Goal: Find specific page/section: Find specific page/section

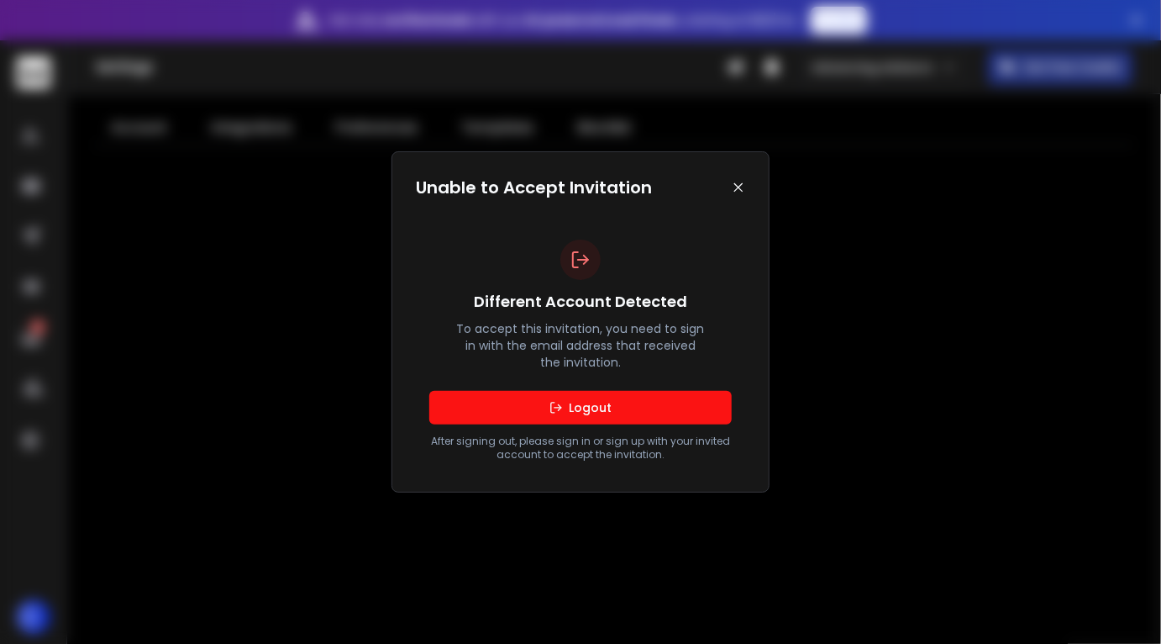
click at [735, 188] on icon at bounding box center [738, 187] width 13 height 13
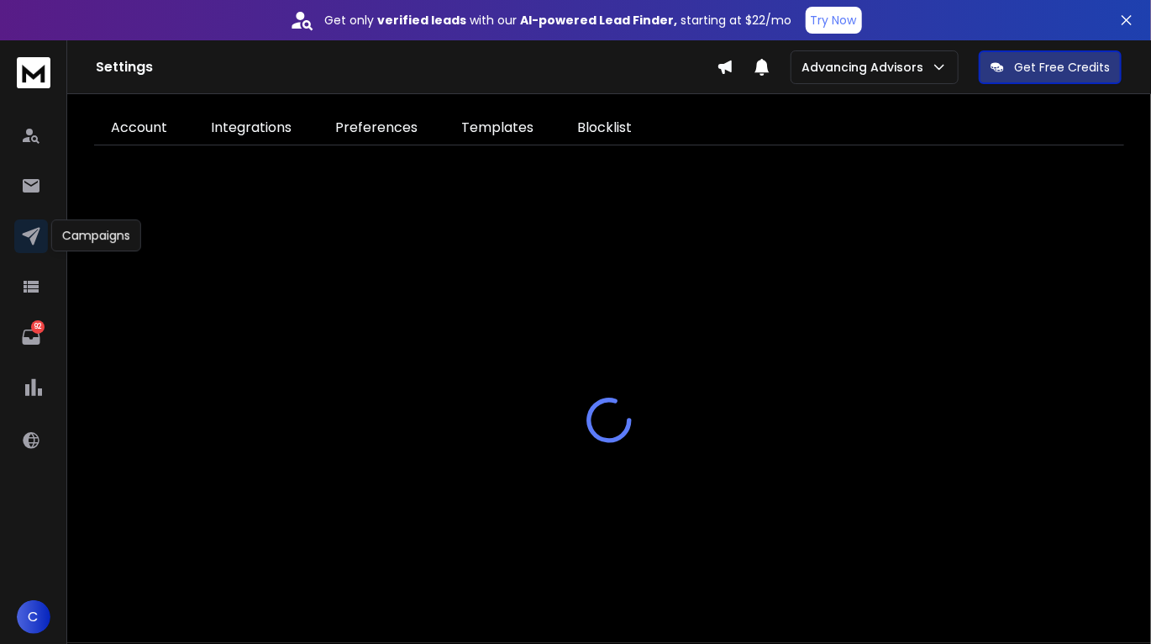
click at [27, 234] on icon at bounding box center [31, 236] width 18 height 18
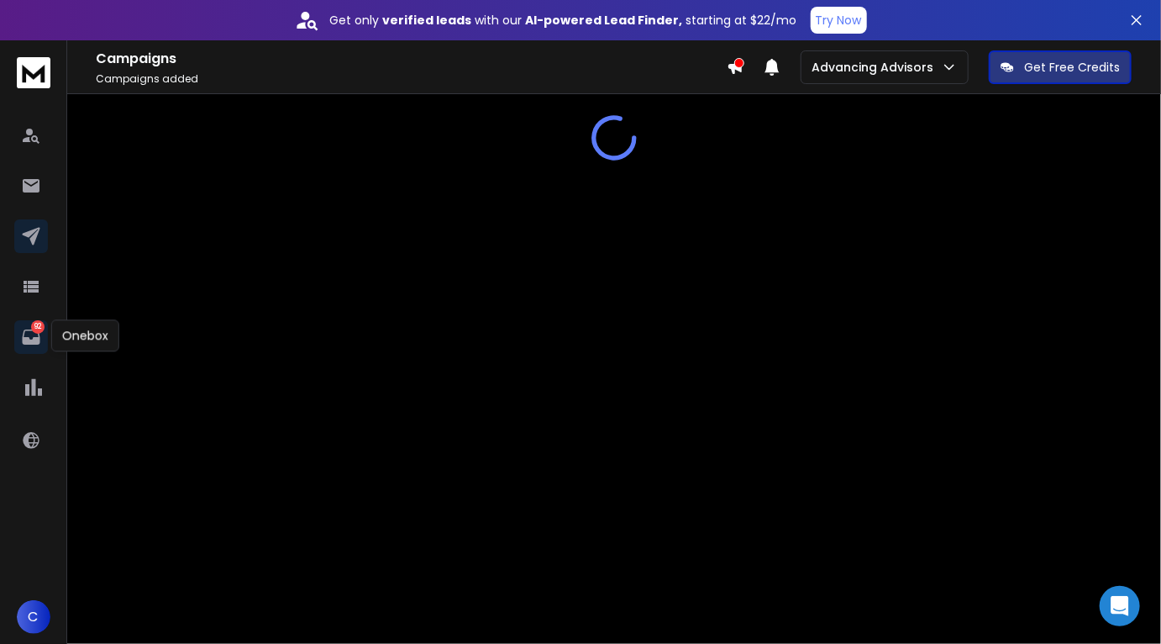
click at [27, 340] on icon at bounding box center [31, 336] width 18 height 15
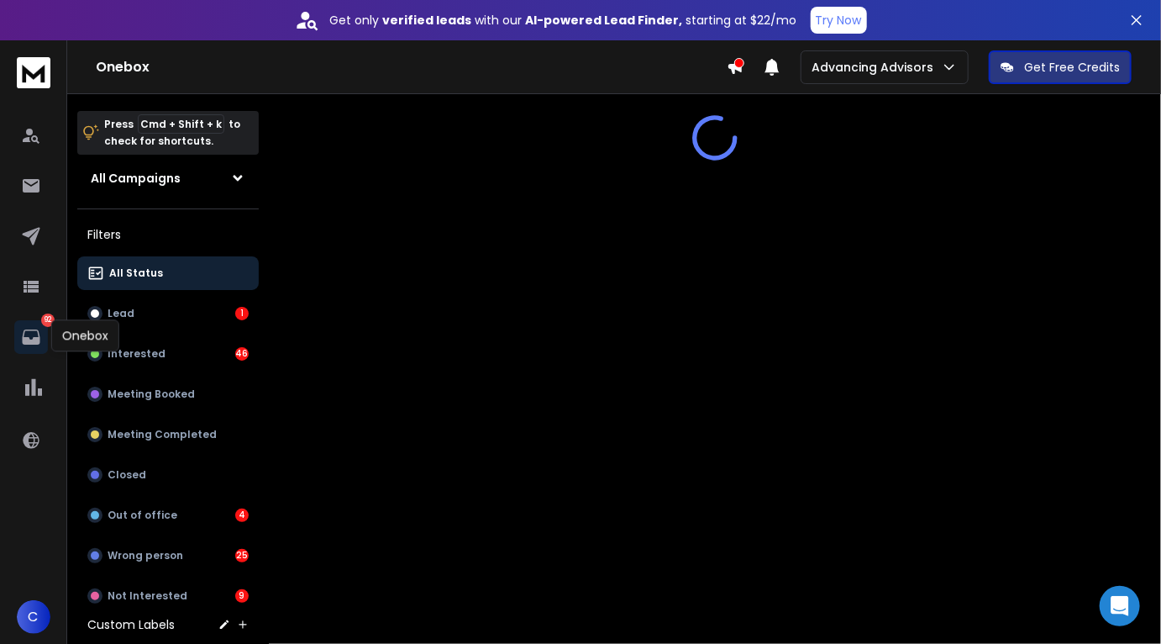
click at [1140, 22] on icon at bounding box center [1136, 20] width 15 height 15
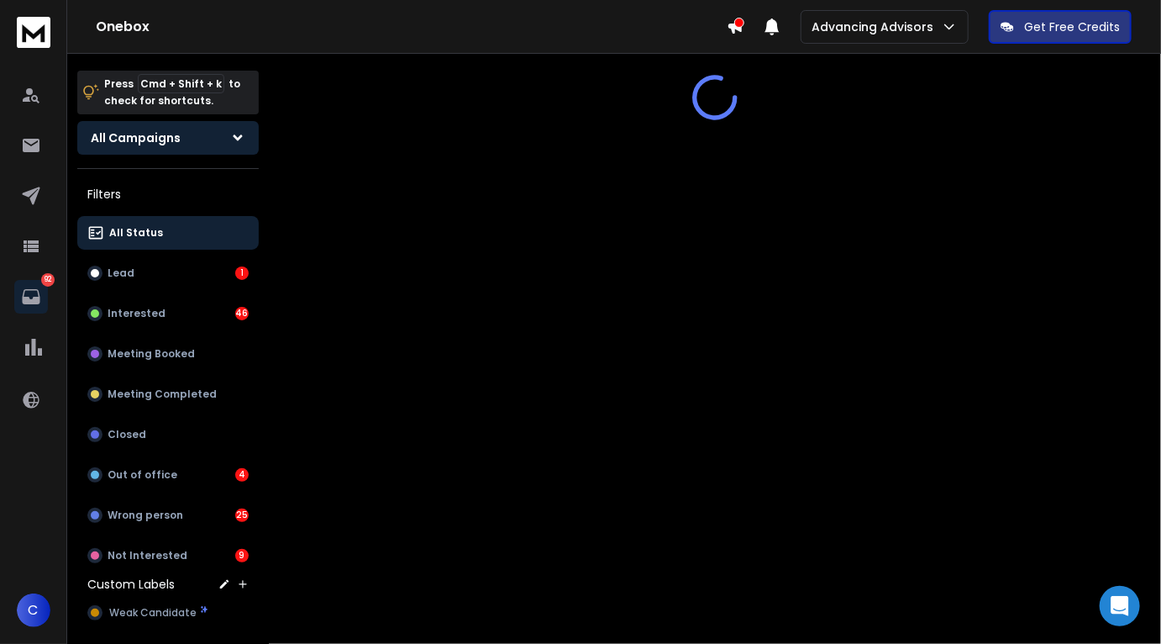
click at [170, 141] on h1 "All Campaigns" at bounding box center [136, 137] width 90 height 17
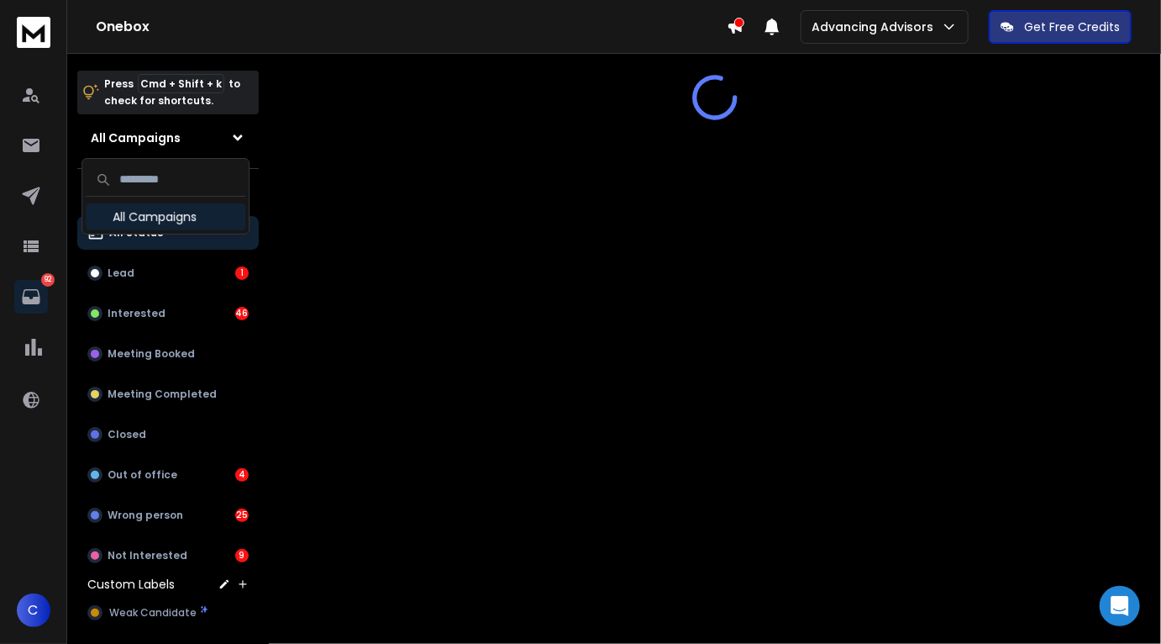
click at [160, 221] on div "All Campaigns" at bounding box center [166, 216] width 160 height 27
click at [395, 171] on div "Press Cmd + Shift + k to check for shortcuts. All Campaigns All Campaigns Filte…" at bounding box center [614, 376] width 1094 height 644
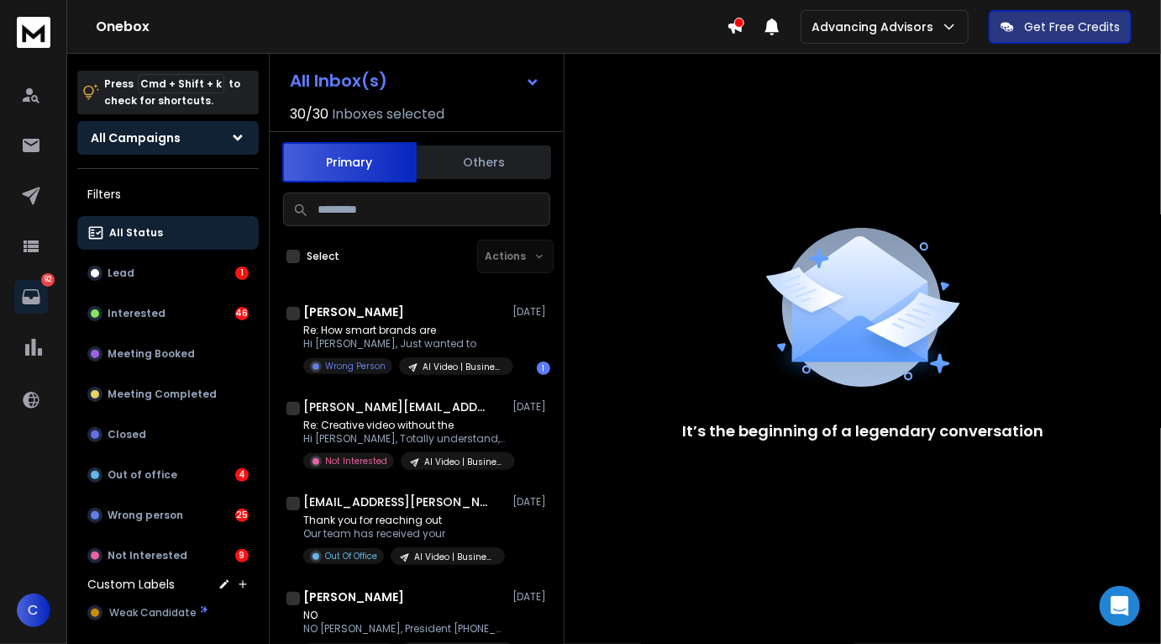
click at [149, 132] on h1 "All Campaigns" at bounding box center [136, 137] width 90 height 17
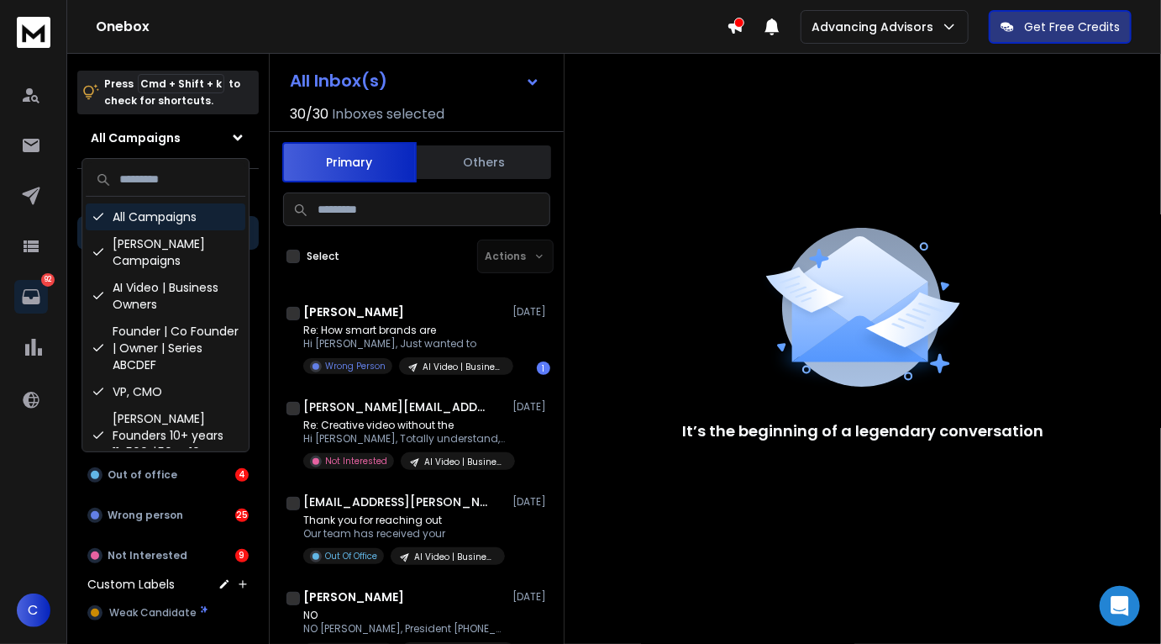
click at [150, 219] on div "All Campaigns" at bounding box center [166, 216] width 160 height 27
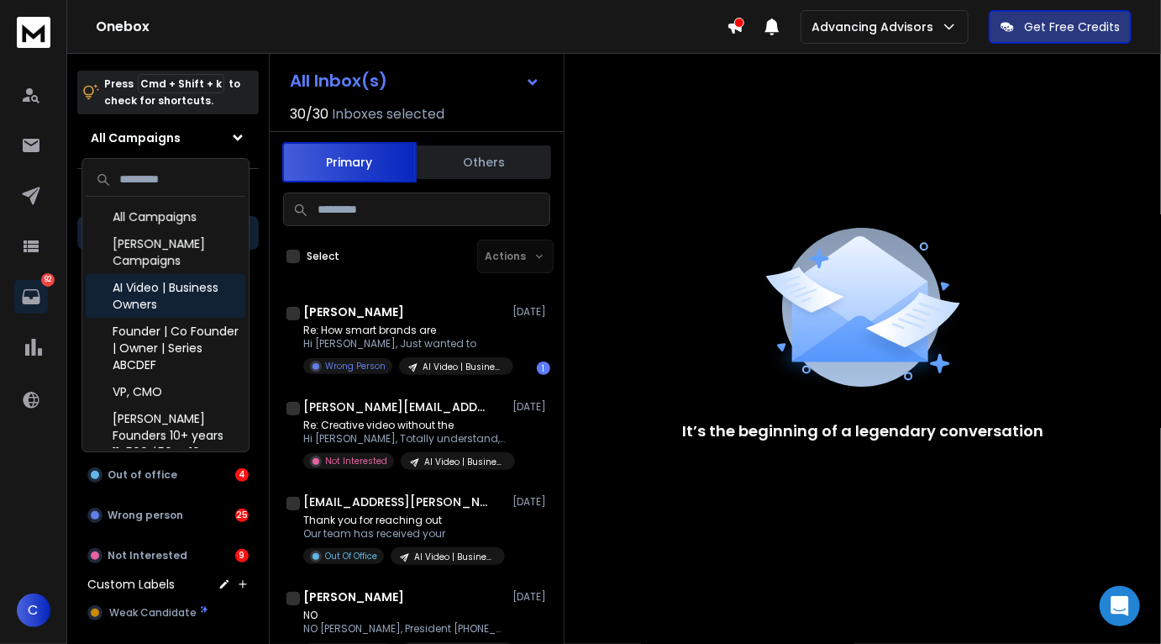
click at [153, 287] on div "AI Video | Business Owners" at bounding box center [166, 296] width 160 height 44
click at [397, 212] on input at bounding box center [416, 209] width 267 height 34
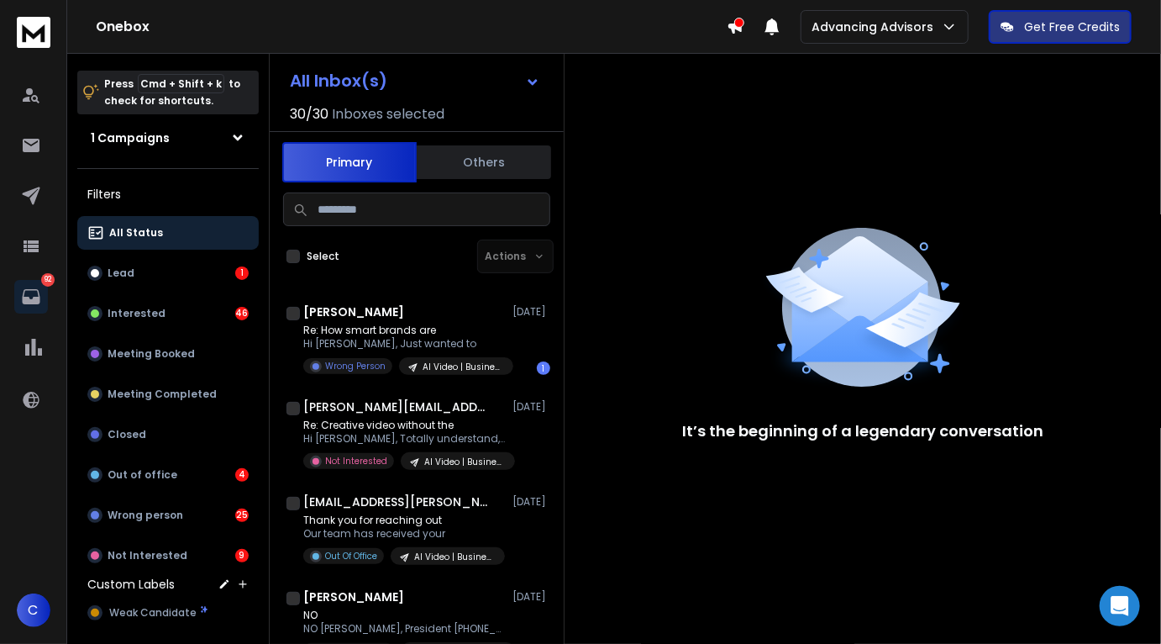
paste input "**********"
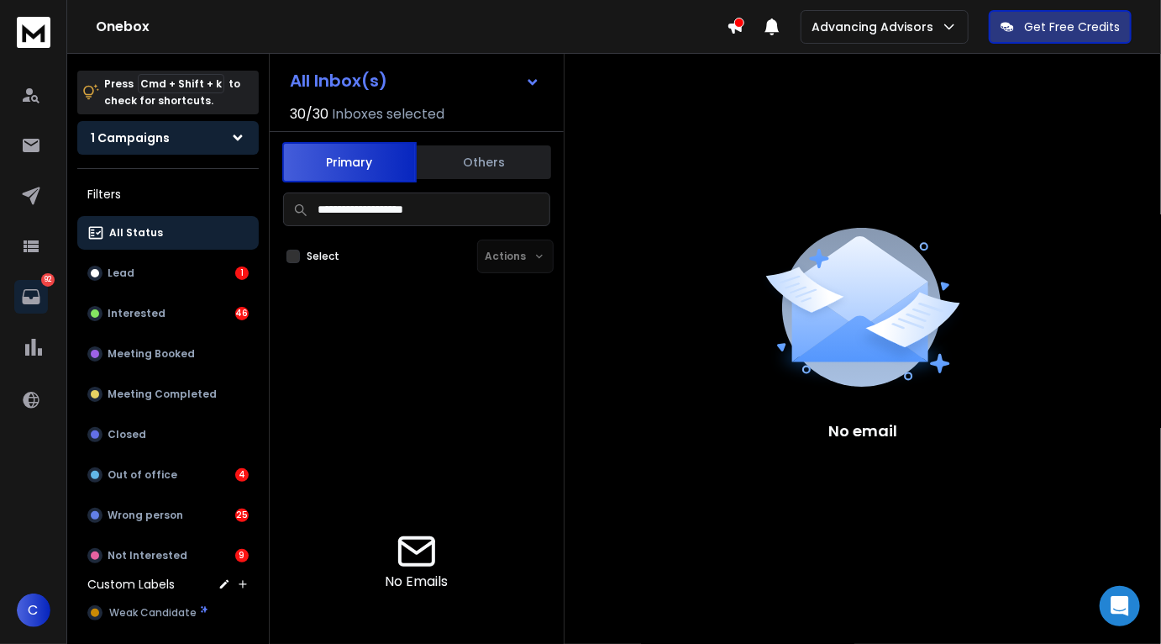
click at [123, 142] on h1 "1 Campaigns" at bounding box center [130, 137] width 79 height 17
type input "**********"
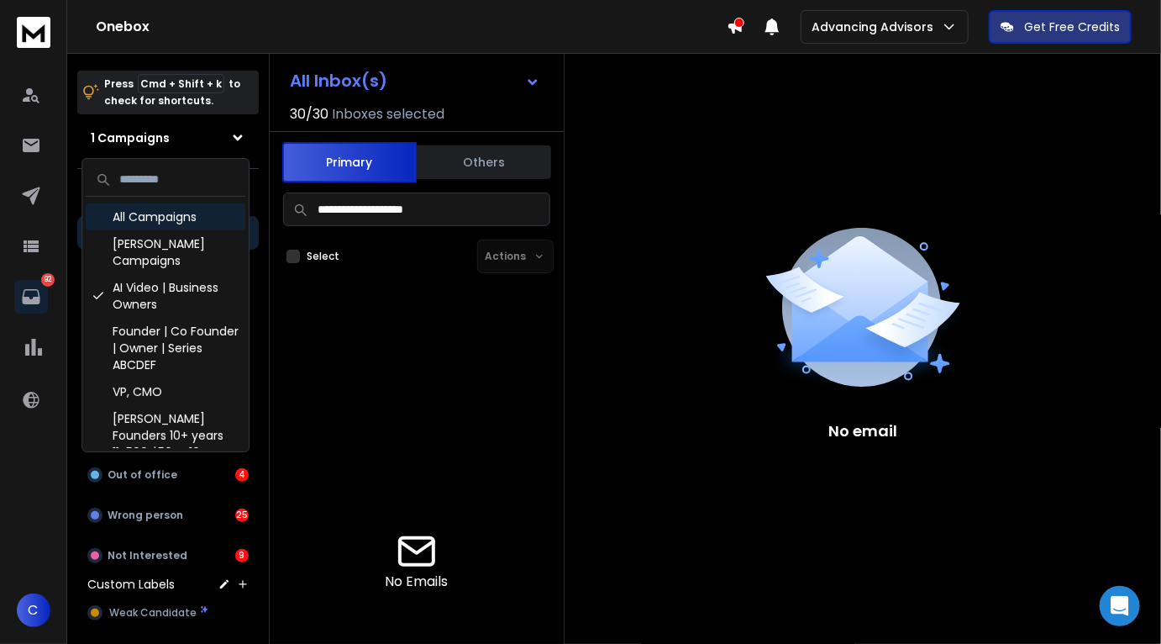
click at [152, 221] on div "All Campaigns" at bounding box center [166, 216] width 160 height 27
click at [387, 212] on input "**********" at bounding box center [416, 209] width 267 height 34
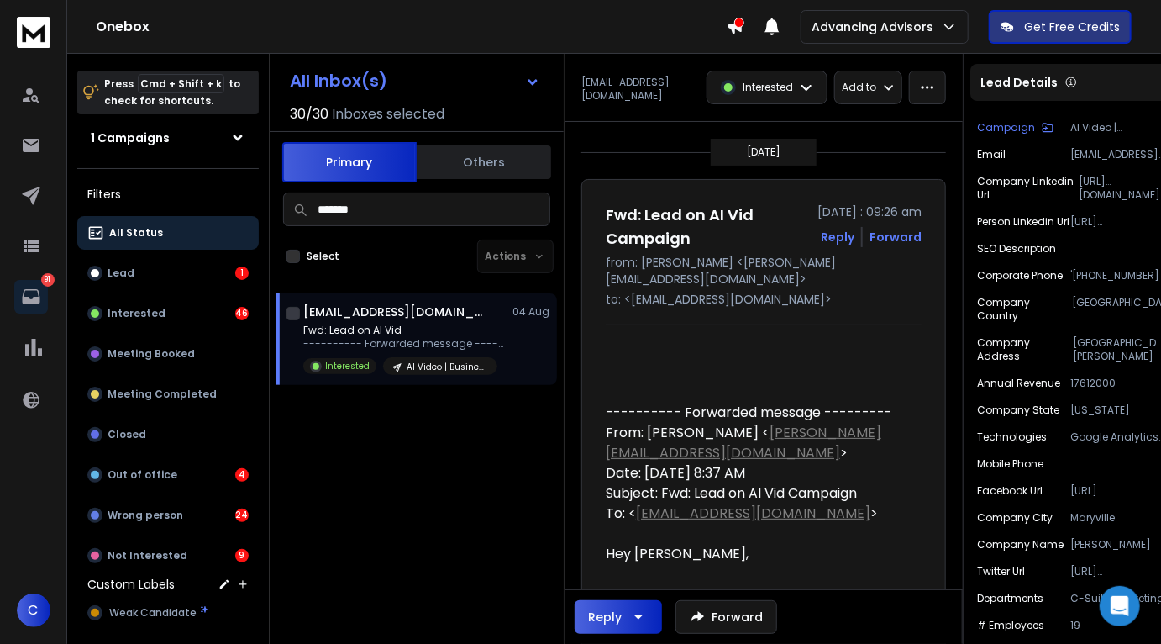
scroll to position [608, 0]
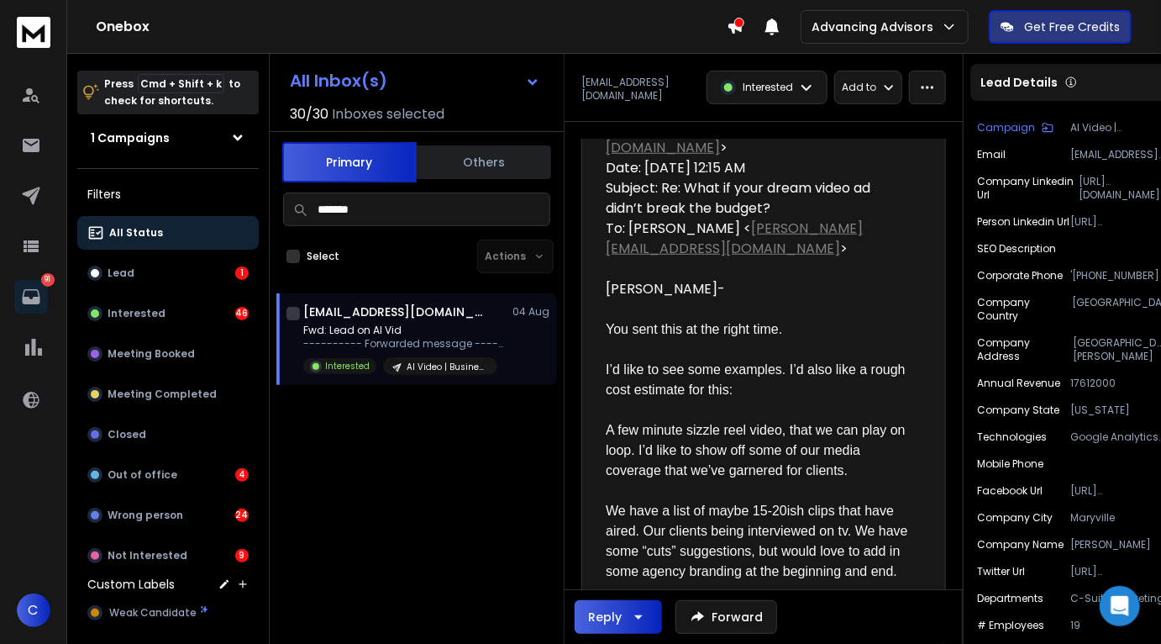
click at [396, 208] on input "*******" at bounding box center [416, 209] width 267 height 34
click at [354, 210] on input at bounding box center [416, 209] width 267 height 34
click at [508, 29] on h1 "Onebox" at bounding box center [411, 27] width 631 height 20
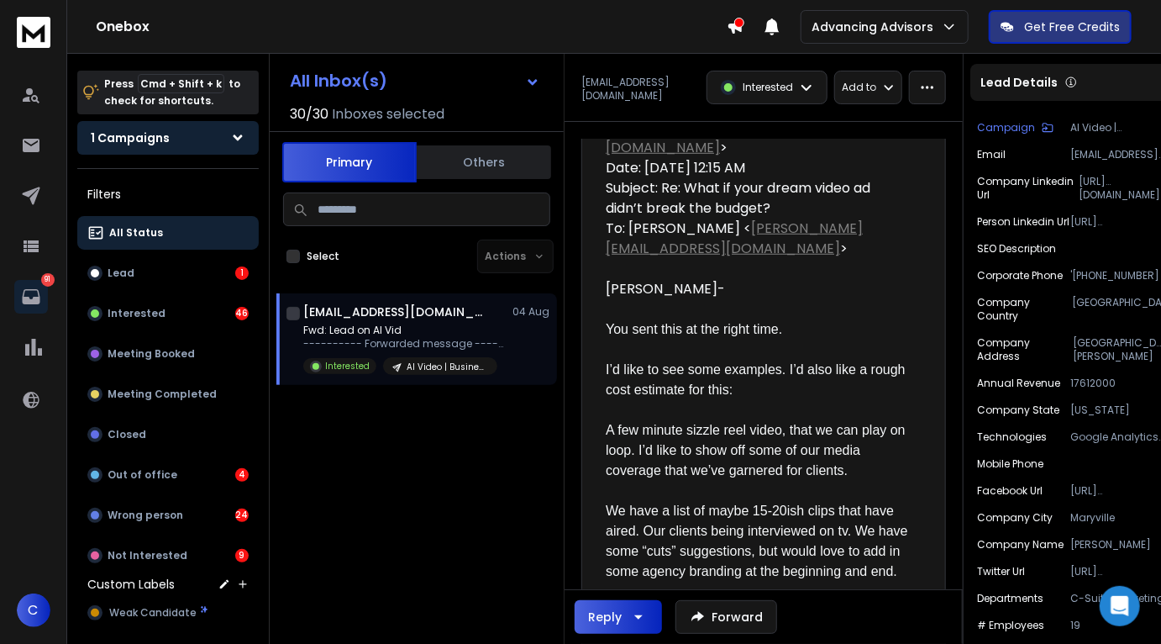
click at [204, 140] on button "1 Campaigns" at bounding box center [168, 138] width 182 height 34
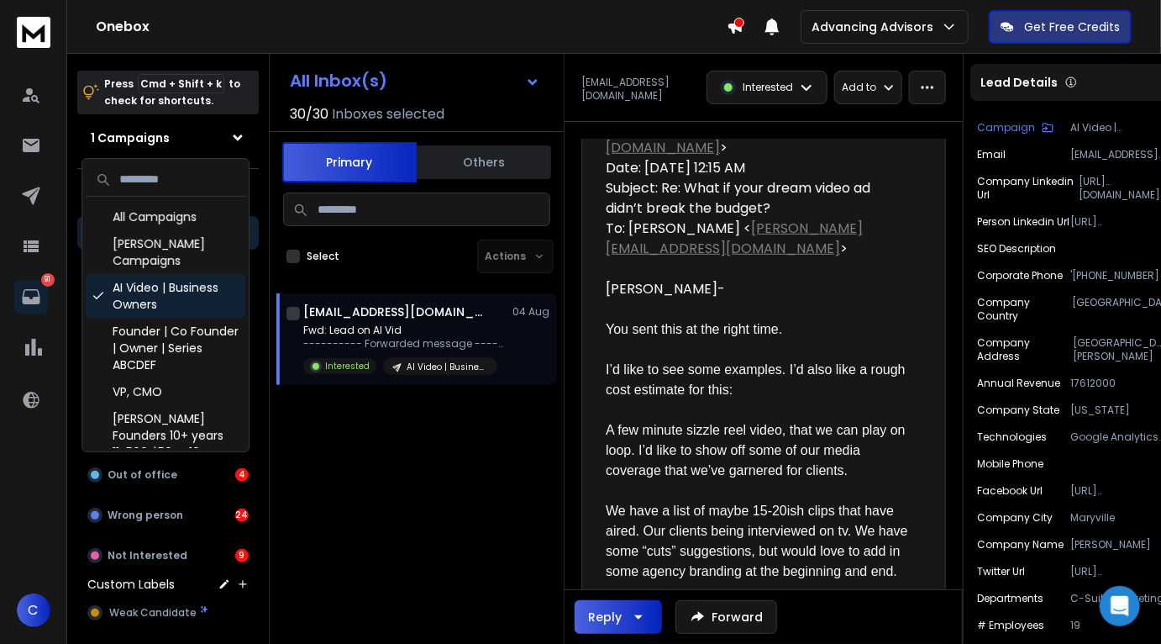
click at [172, 275] on div "AI Video | Business Owners" at bounding box center [166, 296] width 160 height 44
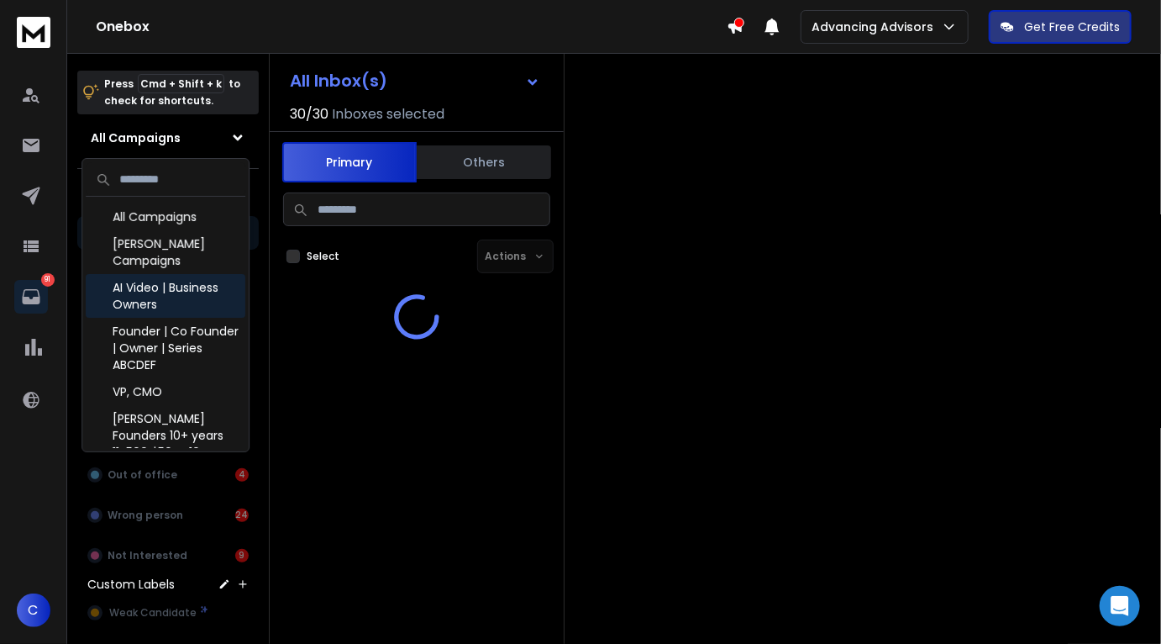
scroll to position [0, 0]
click at [172, 275] on div "AI Video | Business Owners" at bounding box center [166, 296] width 160 height 44
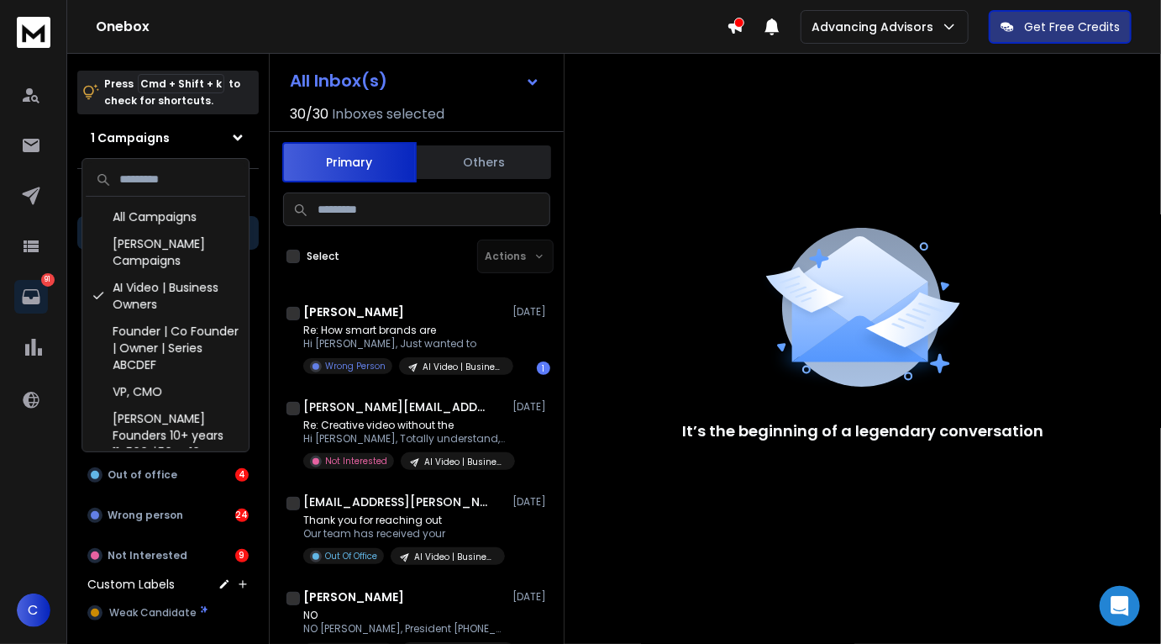
click at [472, 13] on div "Onebox Advancing Advisors Get Free Credits" at bounding box center [580, 27] width 1161 height 54
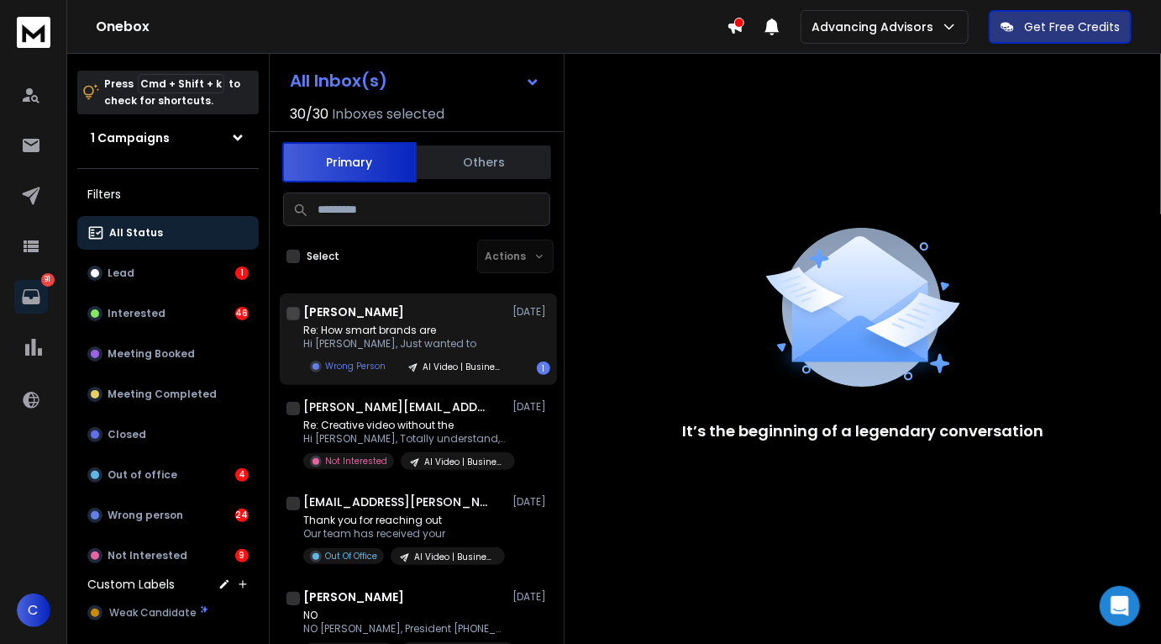
click at [389, 335] on p "Re: How smart brands are" at bounding box center [404, 330] width 202 height 13
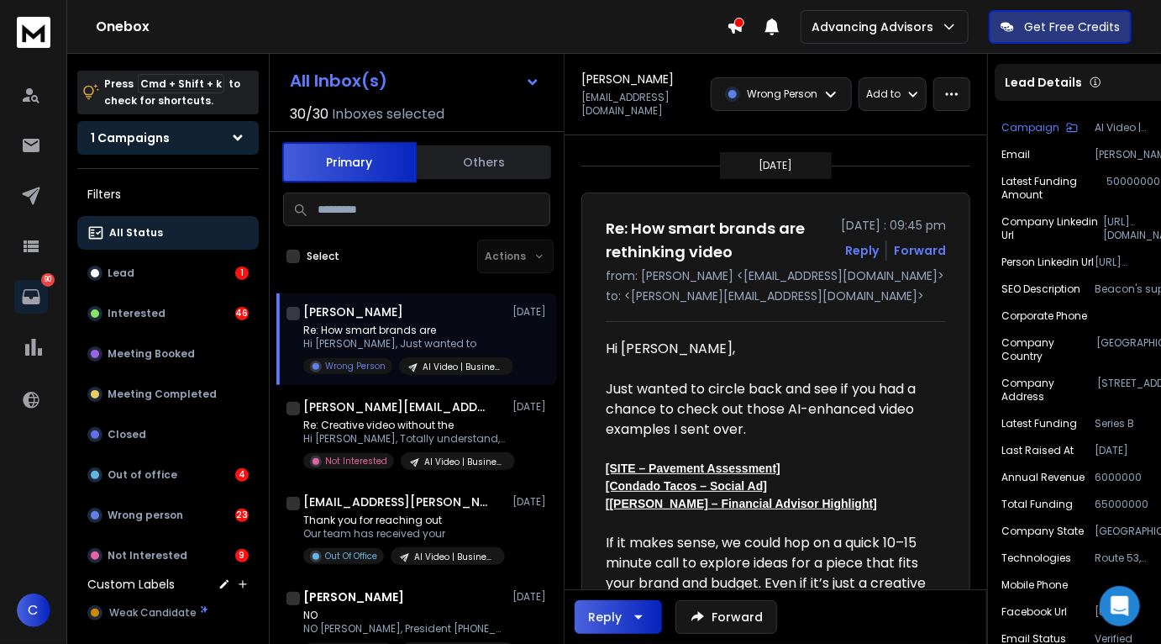
click at [161, 139] on h1 "1 Campaigns" at bounding box center [130, 137] width 79 height 17
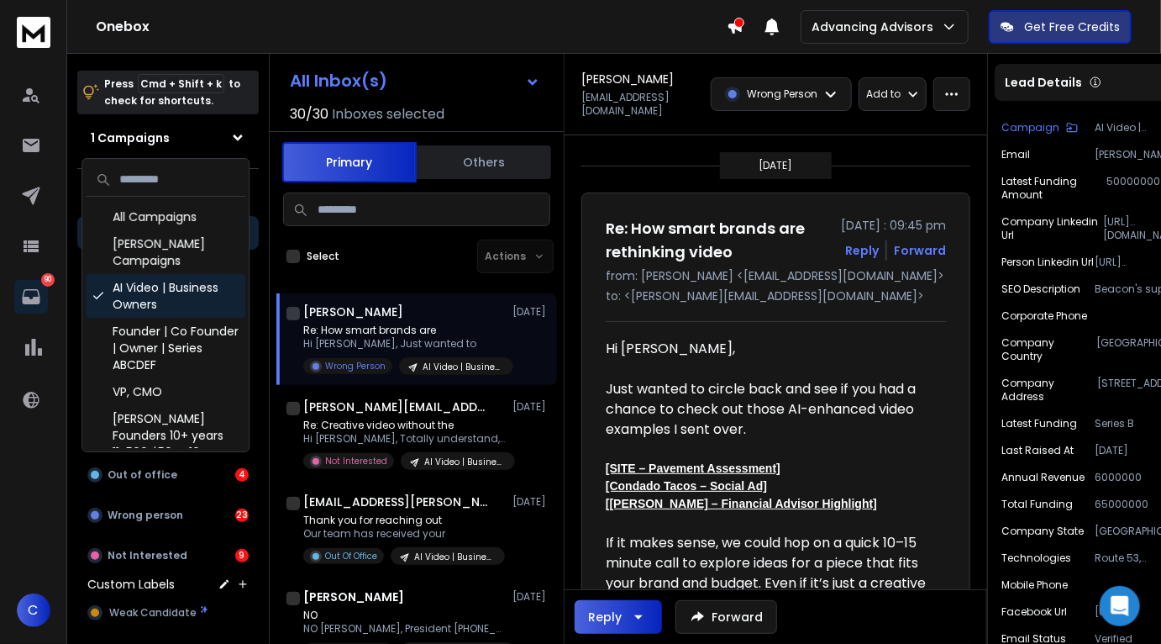
click at [150, 278] on div "AI Video | Business Owners" at bounding box center [166, 296] width 160 height 44
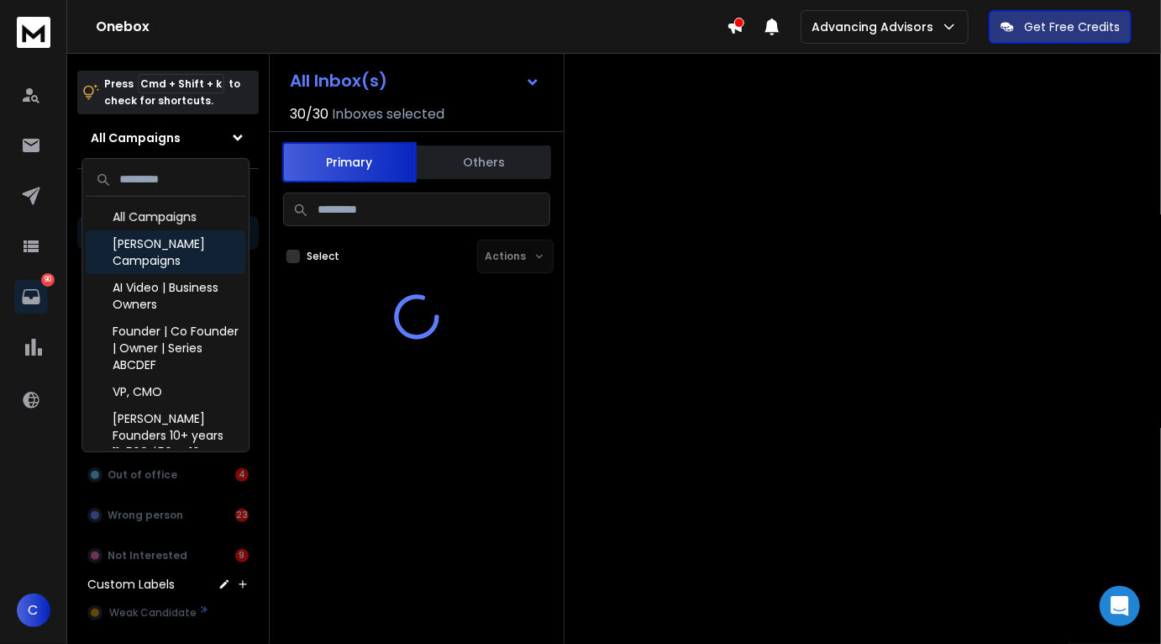
click at [153, 246] on div "[PERSON_NAME] Campaigns" at bounding box center [166, 252] width 160 height 44
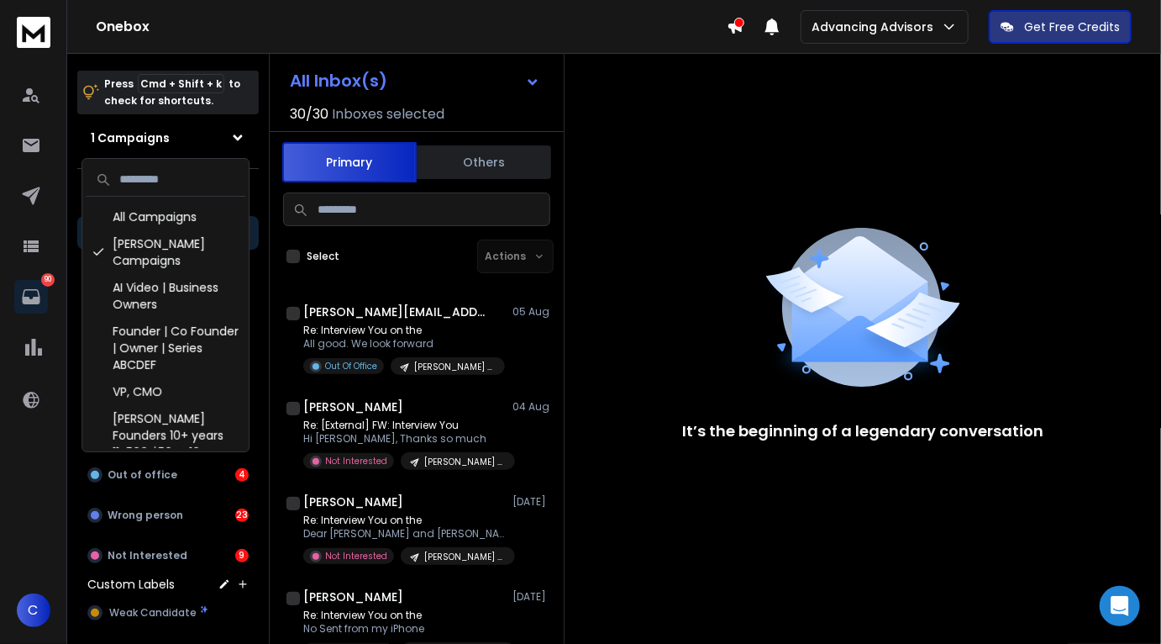
click at [415, 26] on h1 "Onebox" at bounding box center [411, 27] width 631 height 20
